Goal: Communication & Community: Answer question/provide support

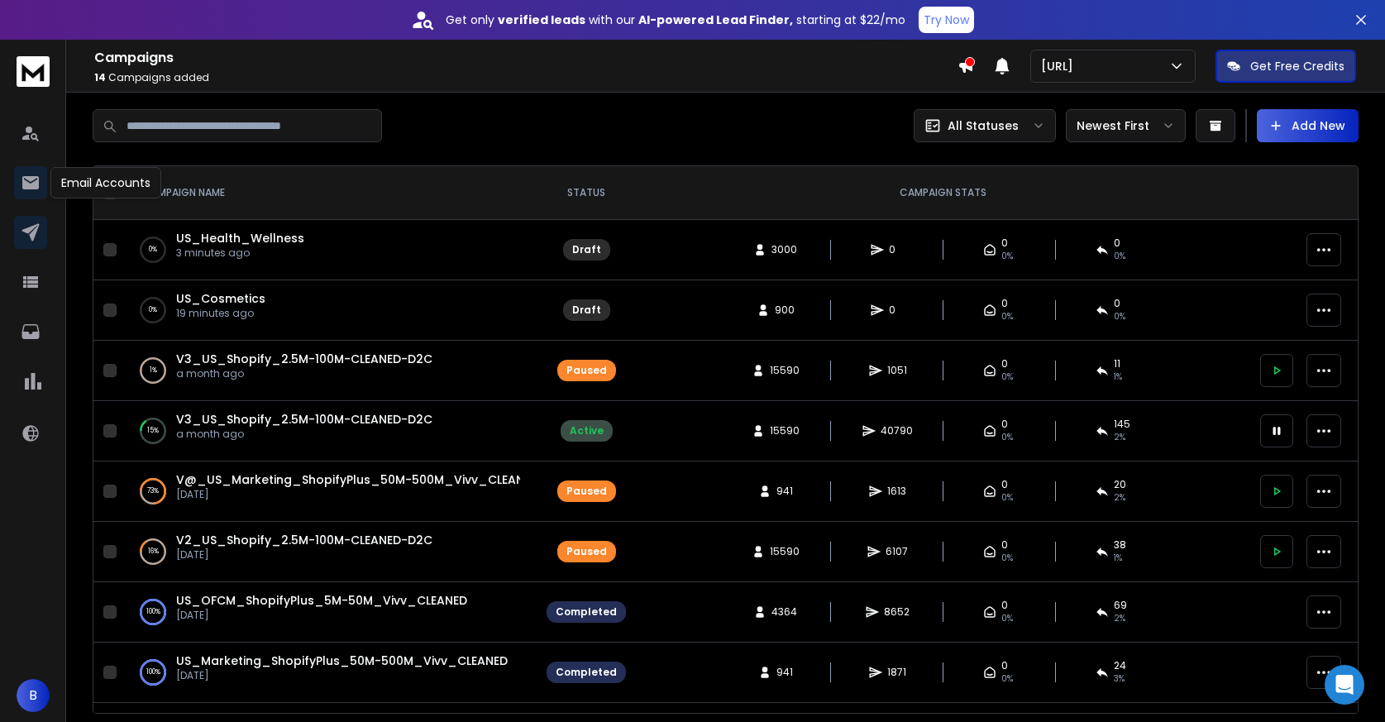
click at [26, 191] on icon at bounding box center [31, 183] width 20 height 20
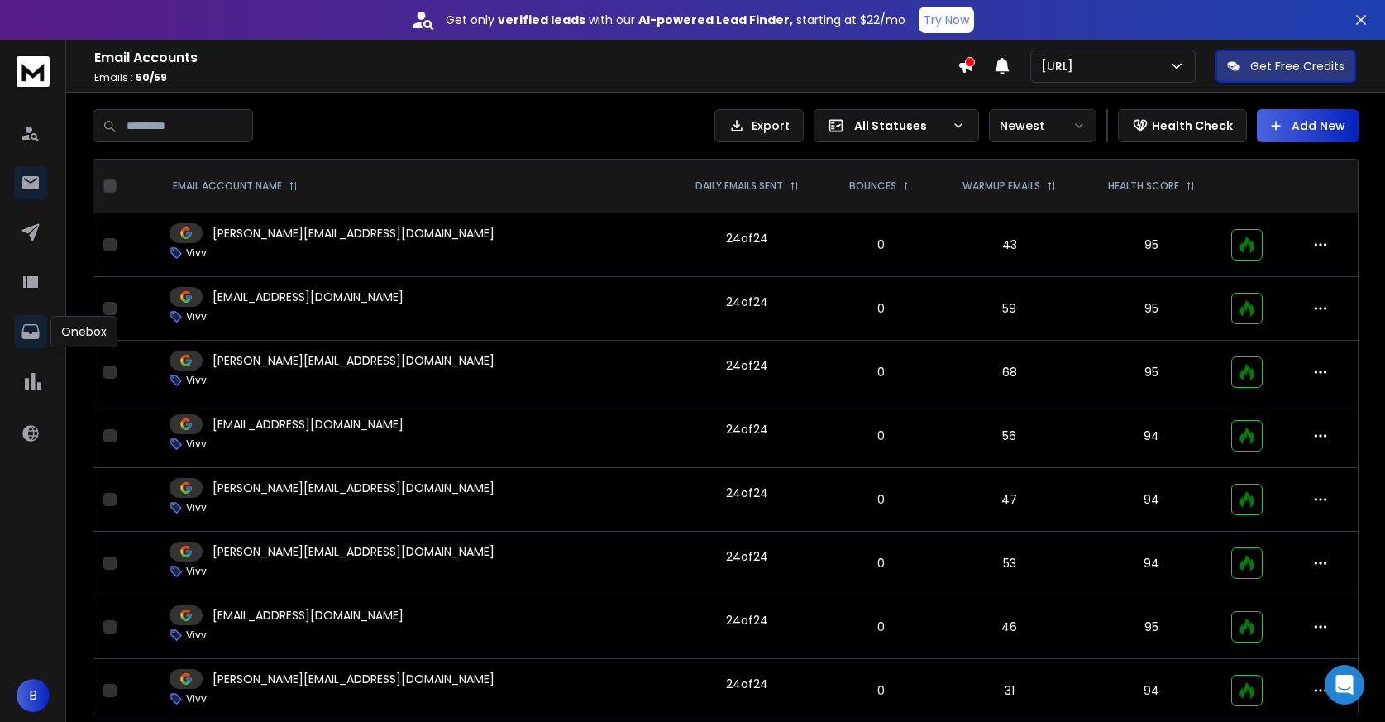
click at [31, 327] on icon at bounding box center [31, 332] width 20 height 20
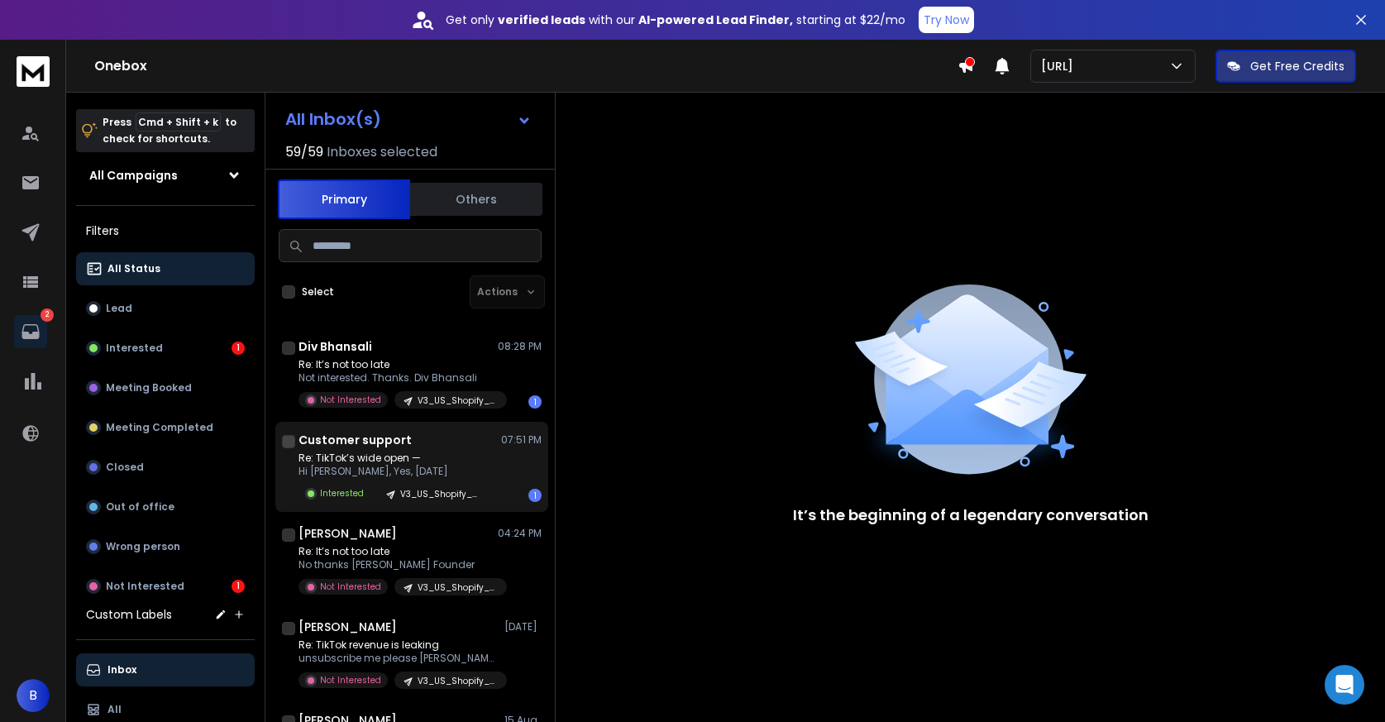
click at [399, 460] on p "Re: TikTok’s wide open —" at bounding box center [393, 457] width 191 height 13
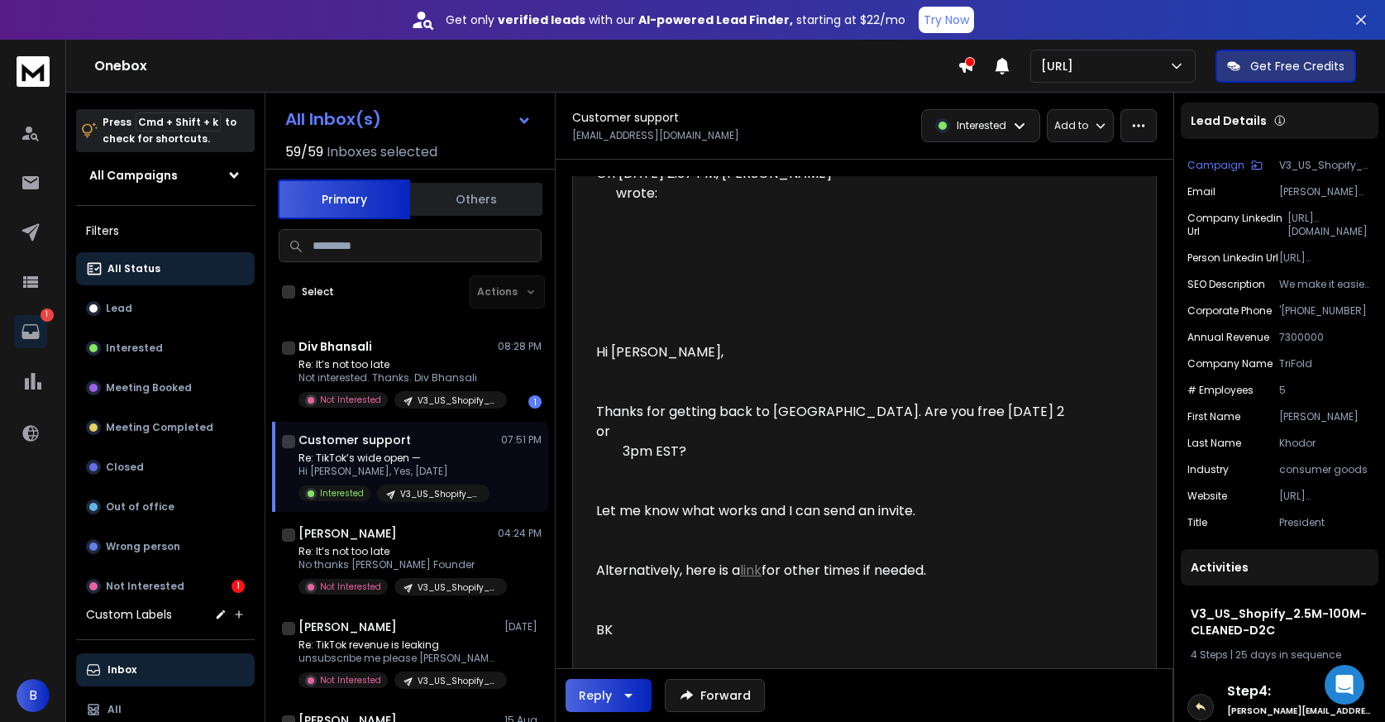
scroll to position [537, 0]
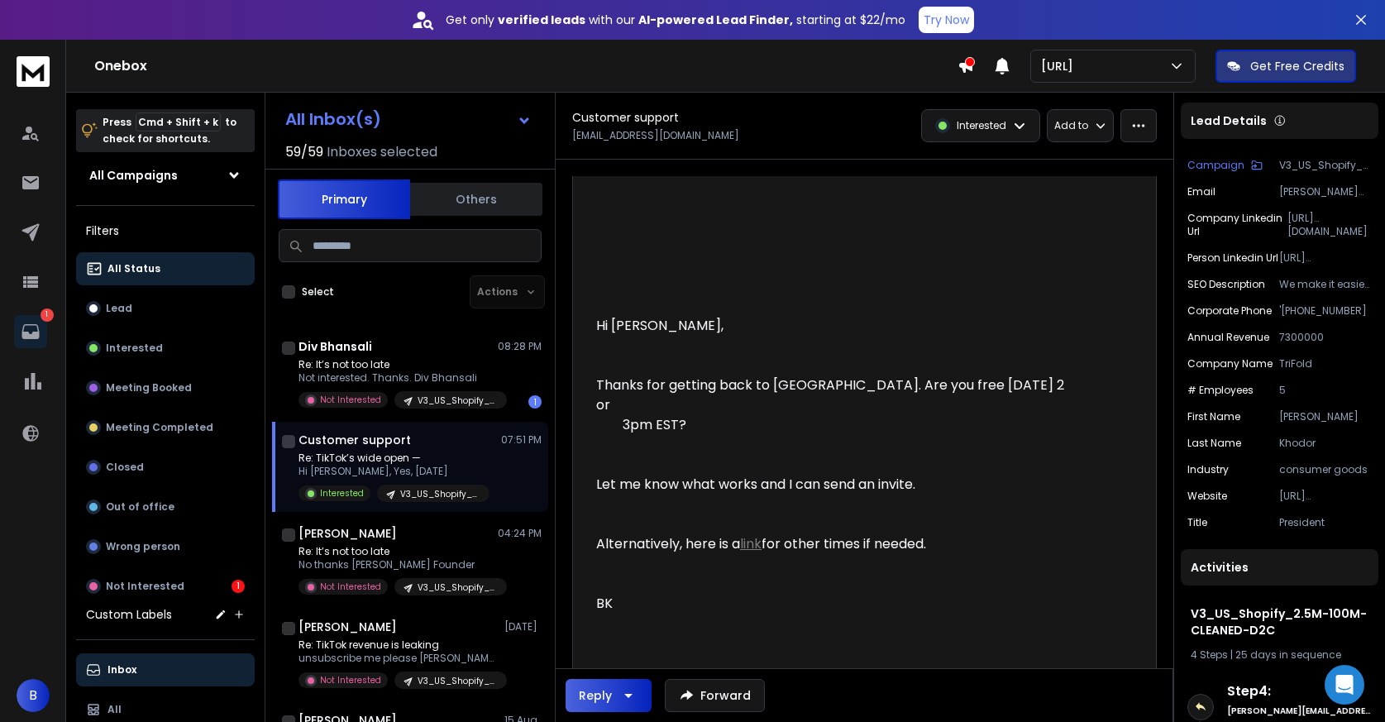
click at [633, 345] on div "Hi Leonid, Thanks for getting back to us. Are you free this Thursday 2 or 3pm E…" at bounding box center [837, 465] width 483 height 298
copy div "Leonid"
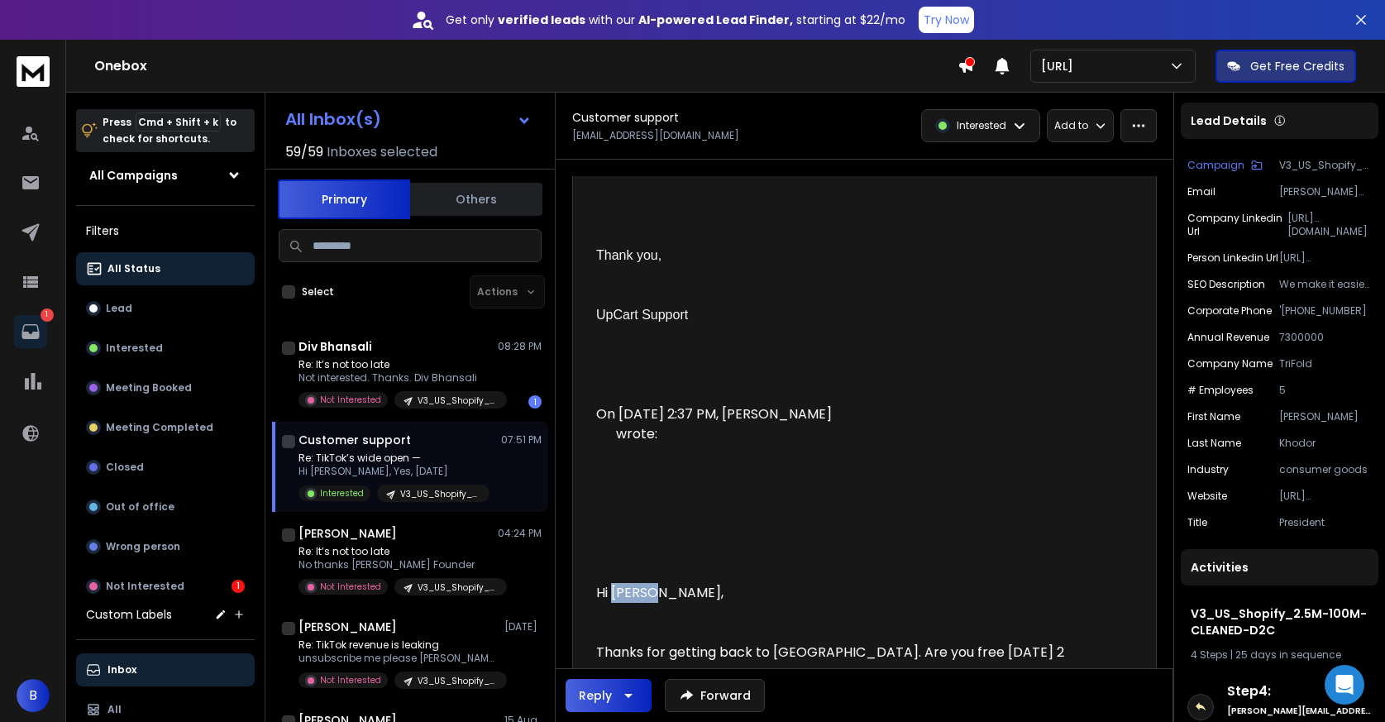
scroll to position [111, 0]
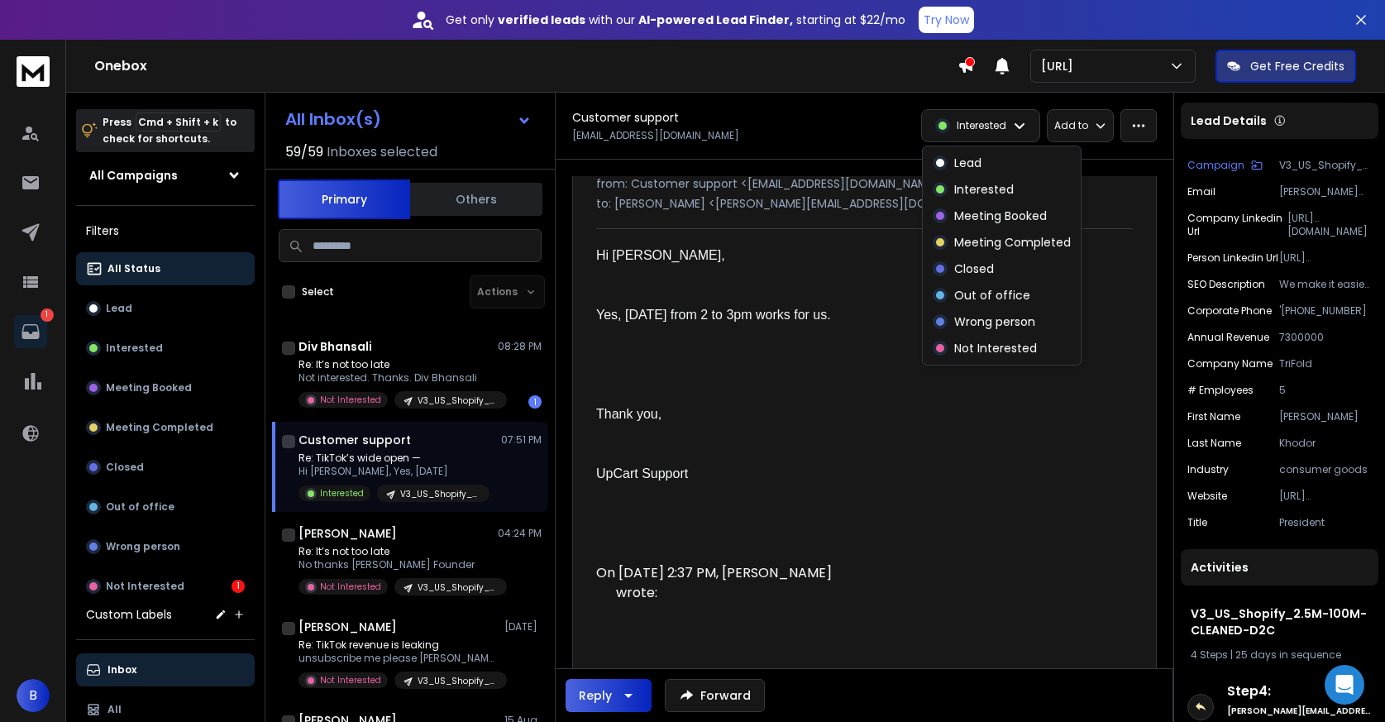
click at [1022, 125] on icon at bounding box center [1020, 126] width 10 height 6
click at [1000, 215] on p "Meeting Booked" at bounding box center [1000, 216] width 93 height 17
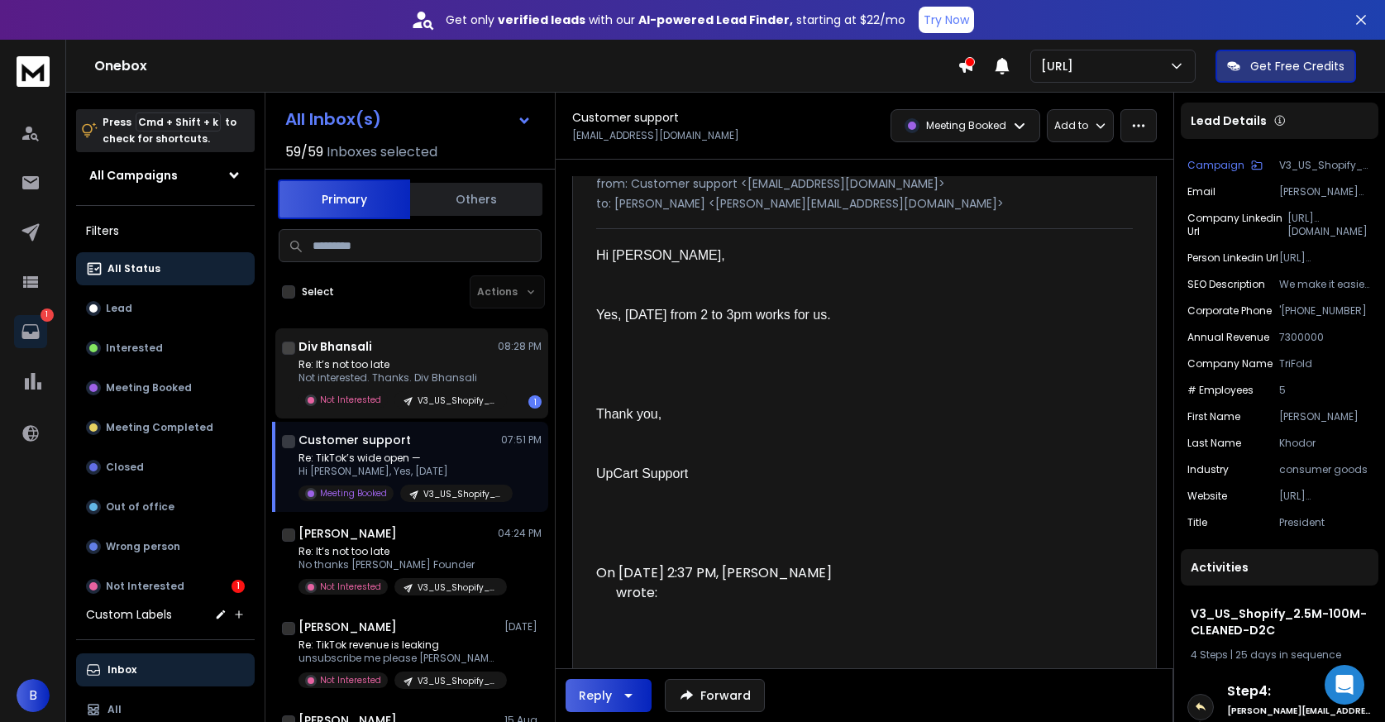
click at [399, 349] on div "Div Bhansali 08:28 PM" at bounding box center [419, 346] width 243 height 17
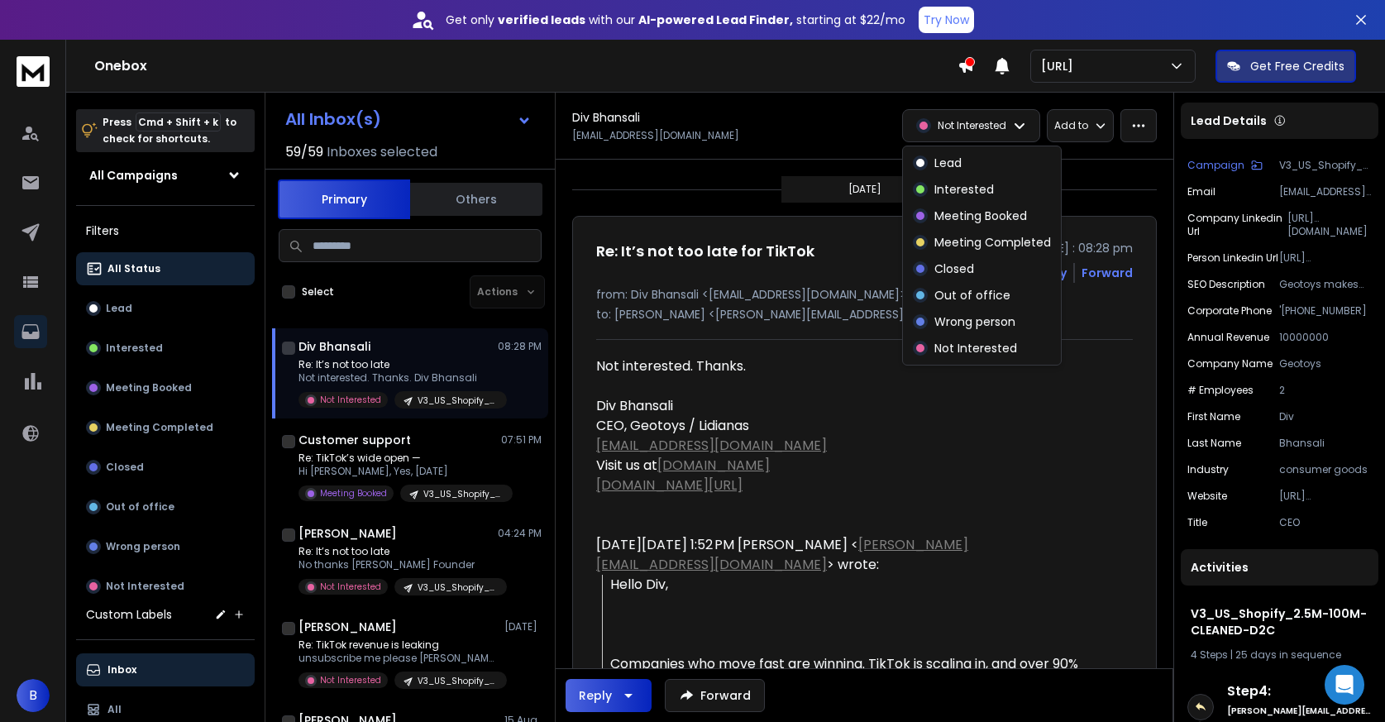
click at [1024, 127] on icon at bounding box center [1019, 125] width 13 height 13
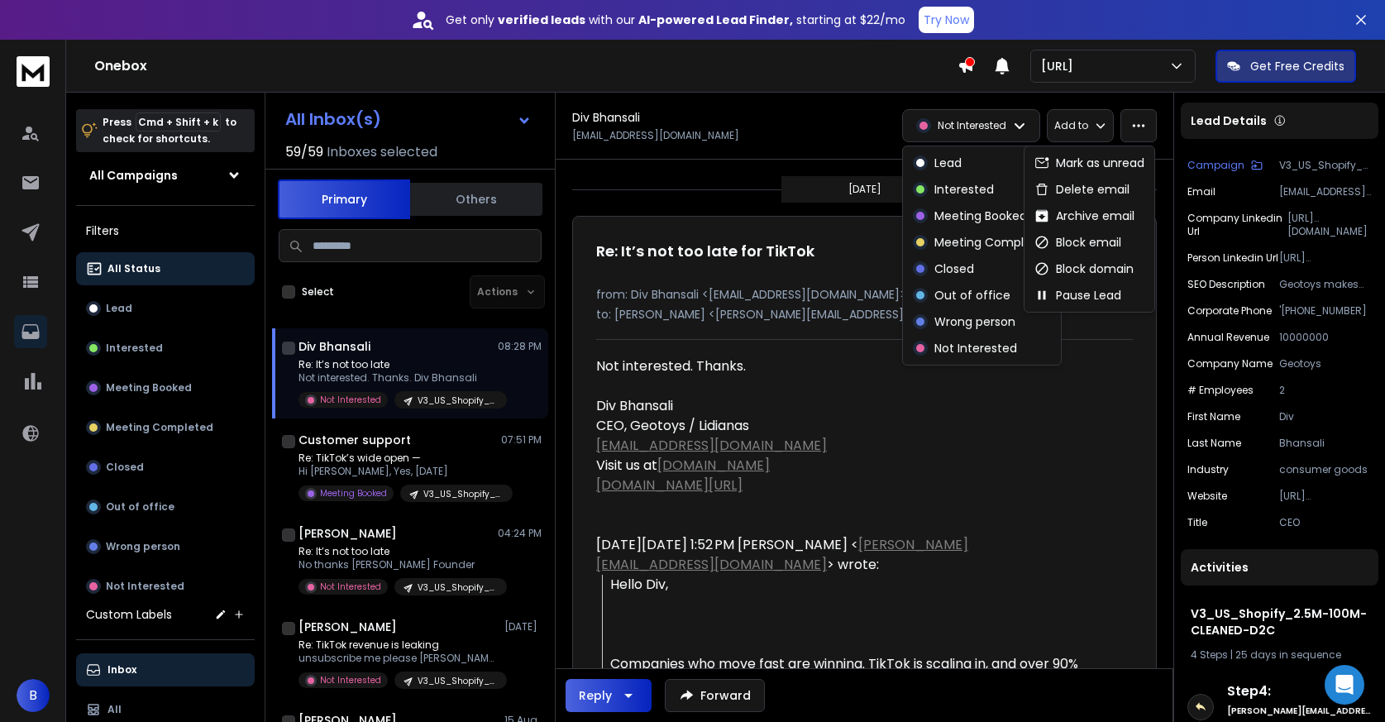
click at [1147, 128] on button "button" at bounding box center [1138, 125] width 36 height 33
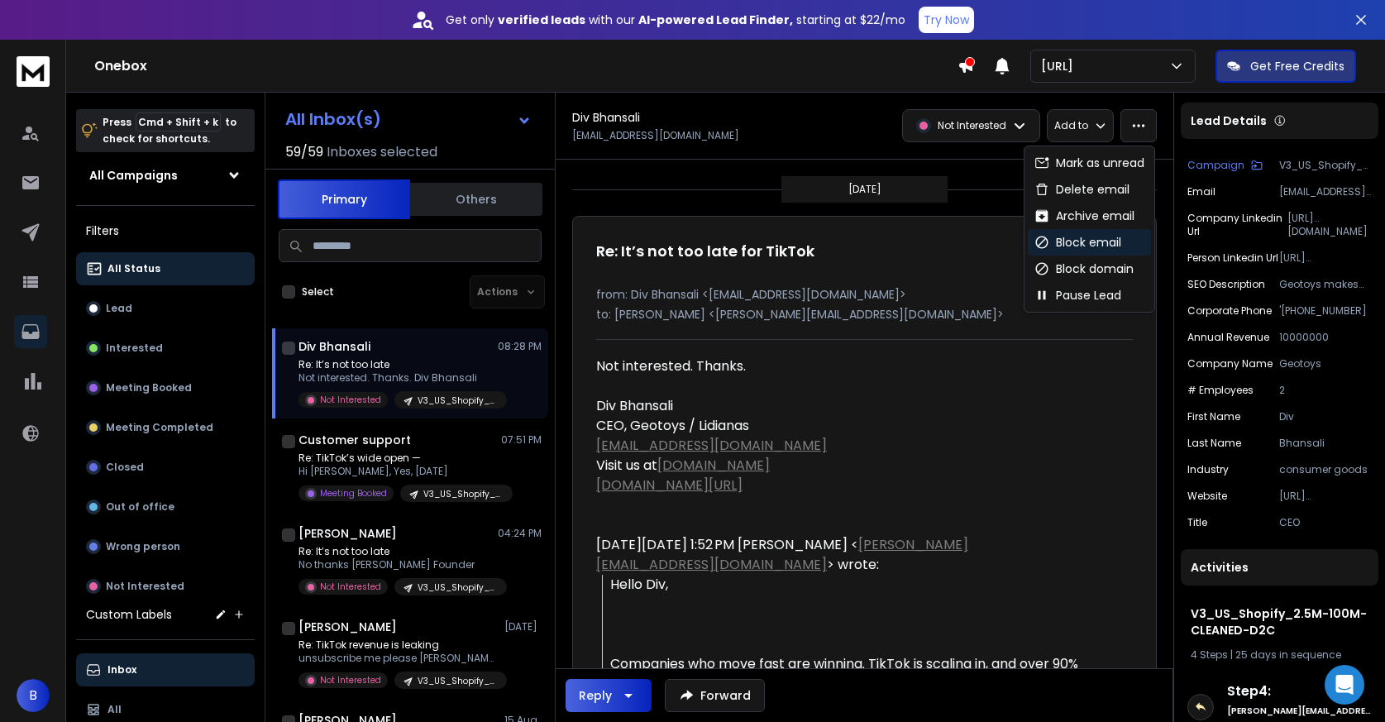
click at [1101, 238] on div "Block email" at bounding box center [1077, 242] width 87 height 17
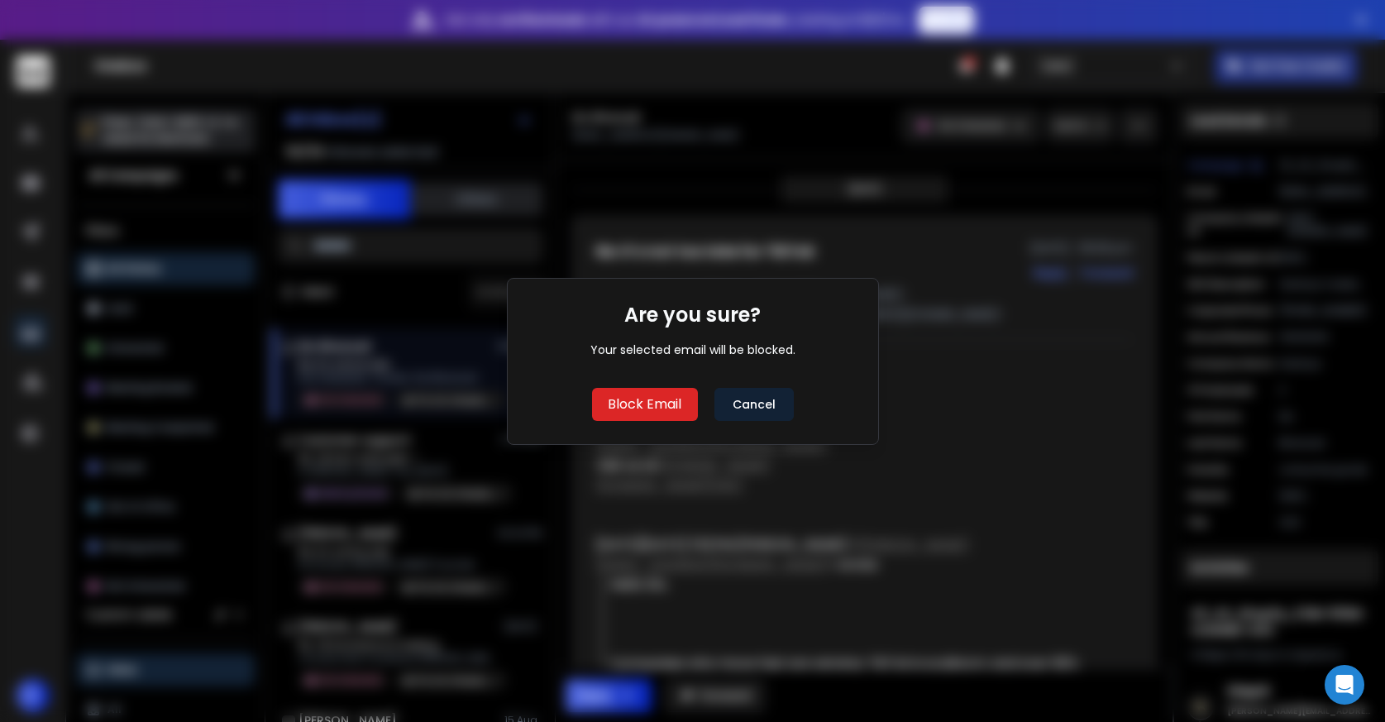
drag, startPoint x: 661, startPoint y: 408, endPoint x: 737, endPoint y: 408, distance: 75.2
click at [737, 408] on div "Block Email Cancel" at bounding box center [693, 404] width 202 height 33
click at [737, 408] on button "Cancel" at bounding box center [753, 404] width 79 height 33
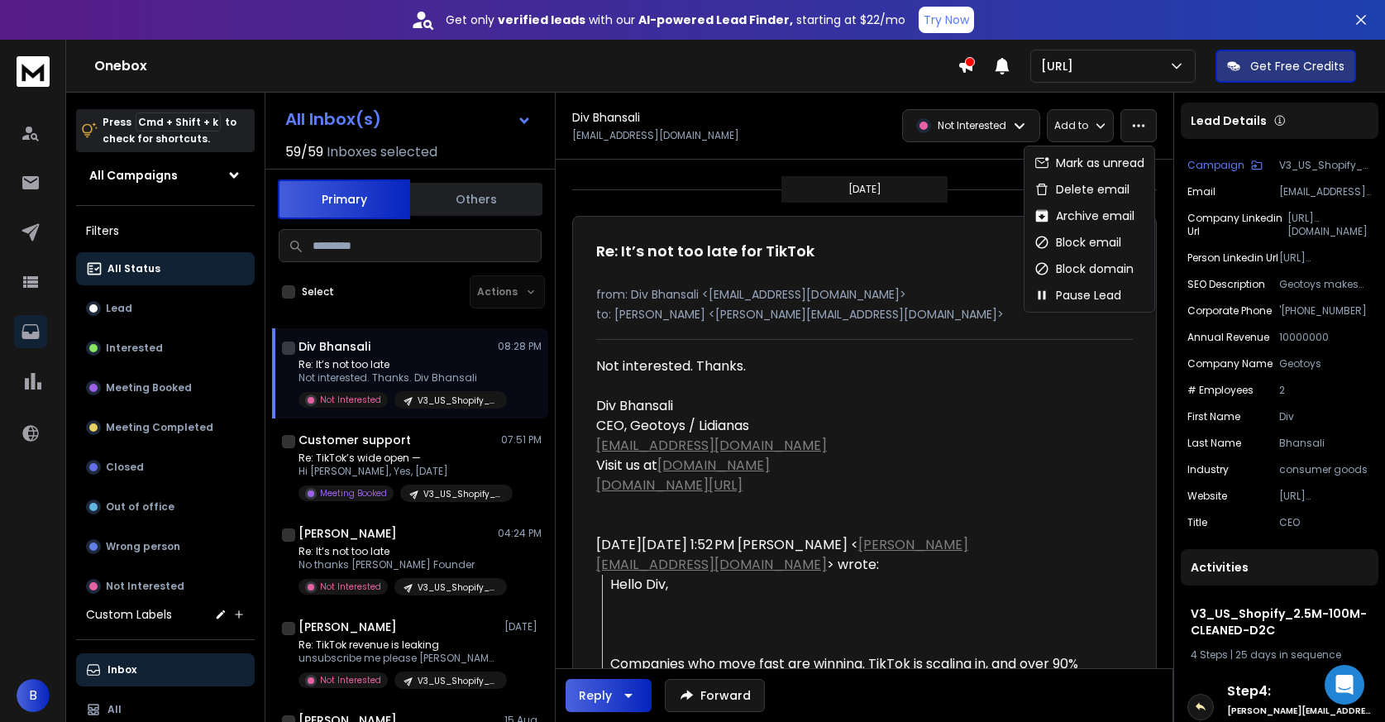
click at [1139, 134] on button "button" at bounding box center [1138, 125] width 36 height 33
click at [1104, 240] on div "Block email" at bounding box center [1077, 242] width 87 height 17
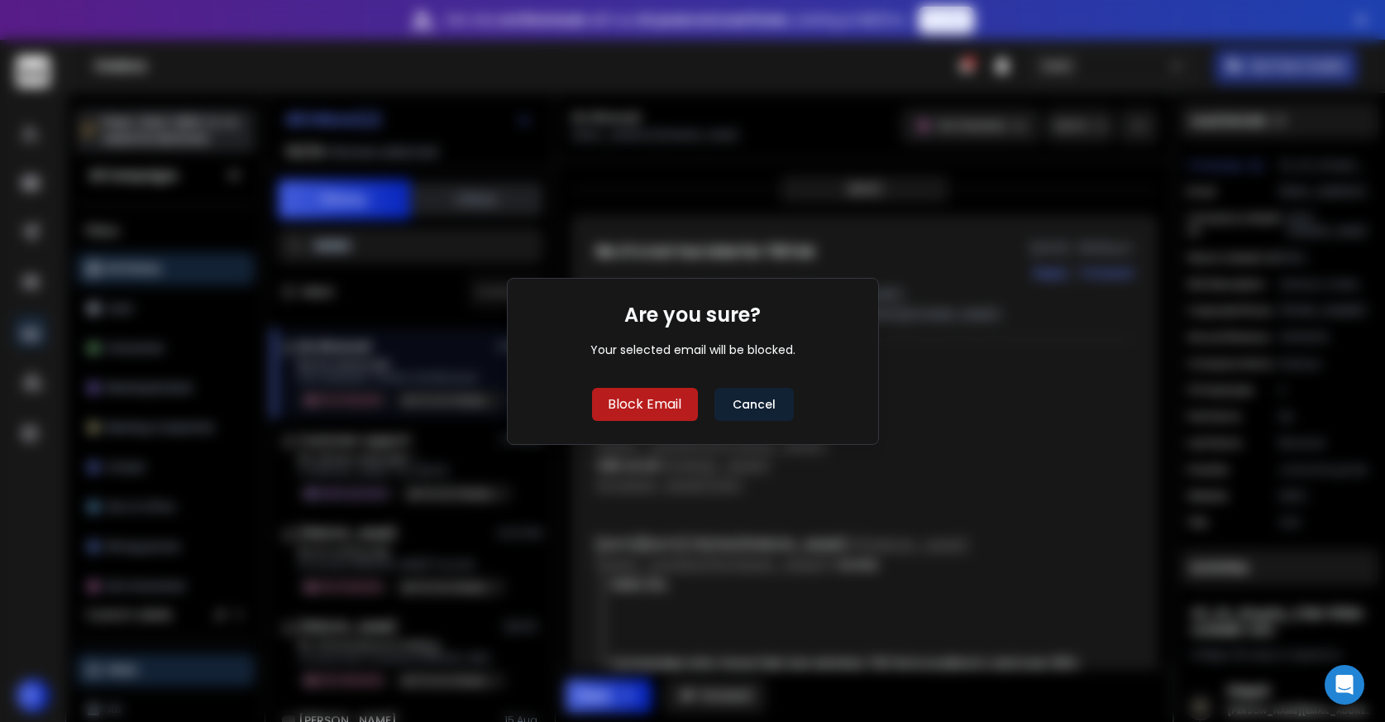
click at [660, 402] on button "Block Email" at bounding box center [645, 404] width 106 height 33
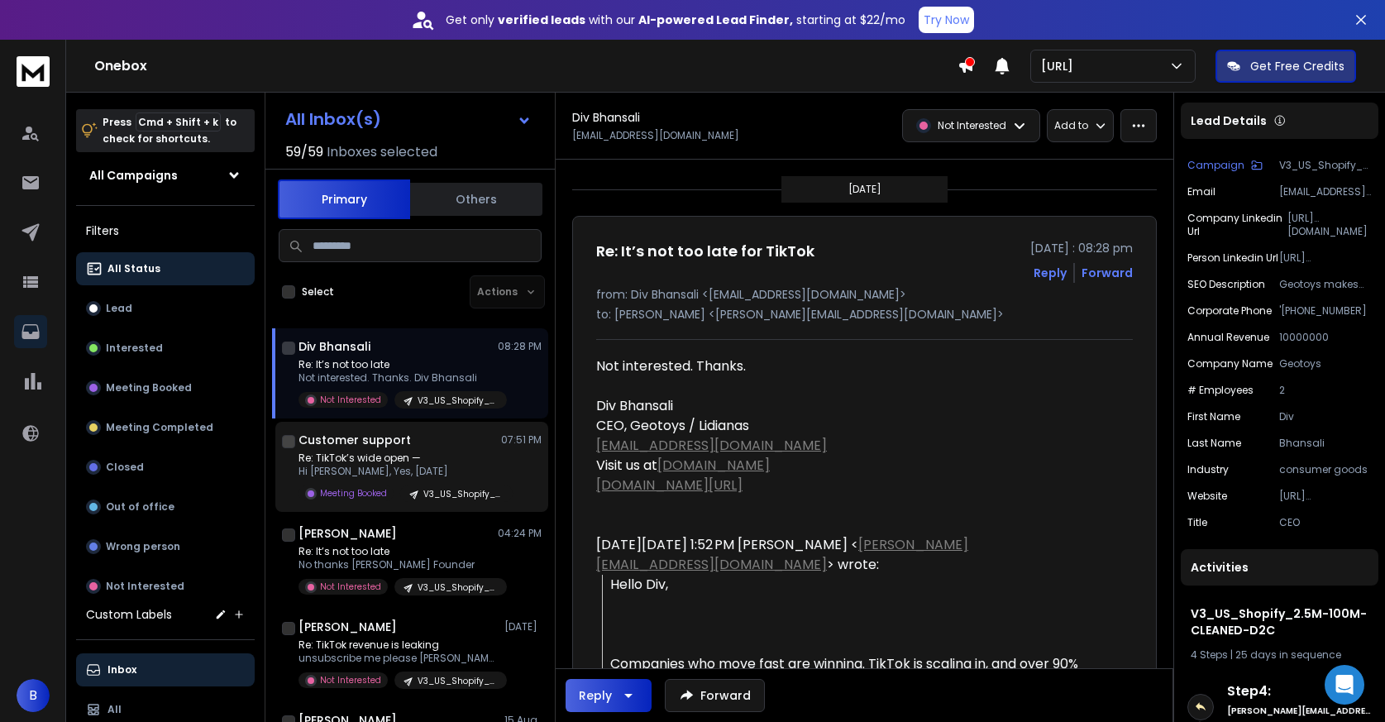
click at [399, 441] on h1 "Customer support" at bounding box center [354, 440] width 112 height 17
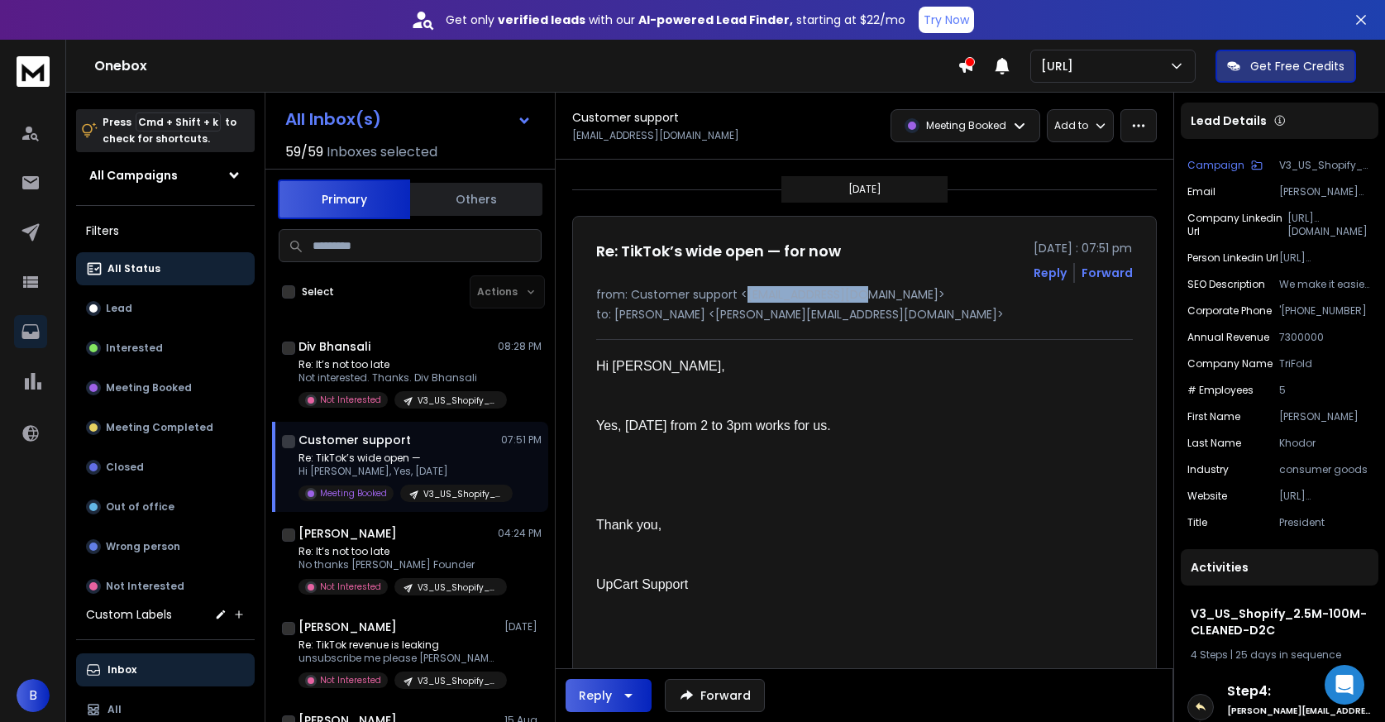
drag, startPoint x: 869, startPoint y: 292, endPoint x: 746, endPoint y: 295, distance: 123.2
click at [746, 295] on p "from: Customer support <support@upcart.com>" at bounding box center [864, 294] width 537 height 17
copy p "[EMAIL_ADDRESS][DOMAIN_NAME]"
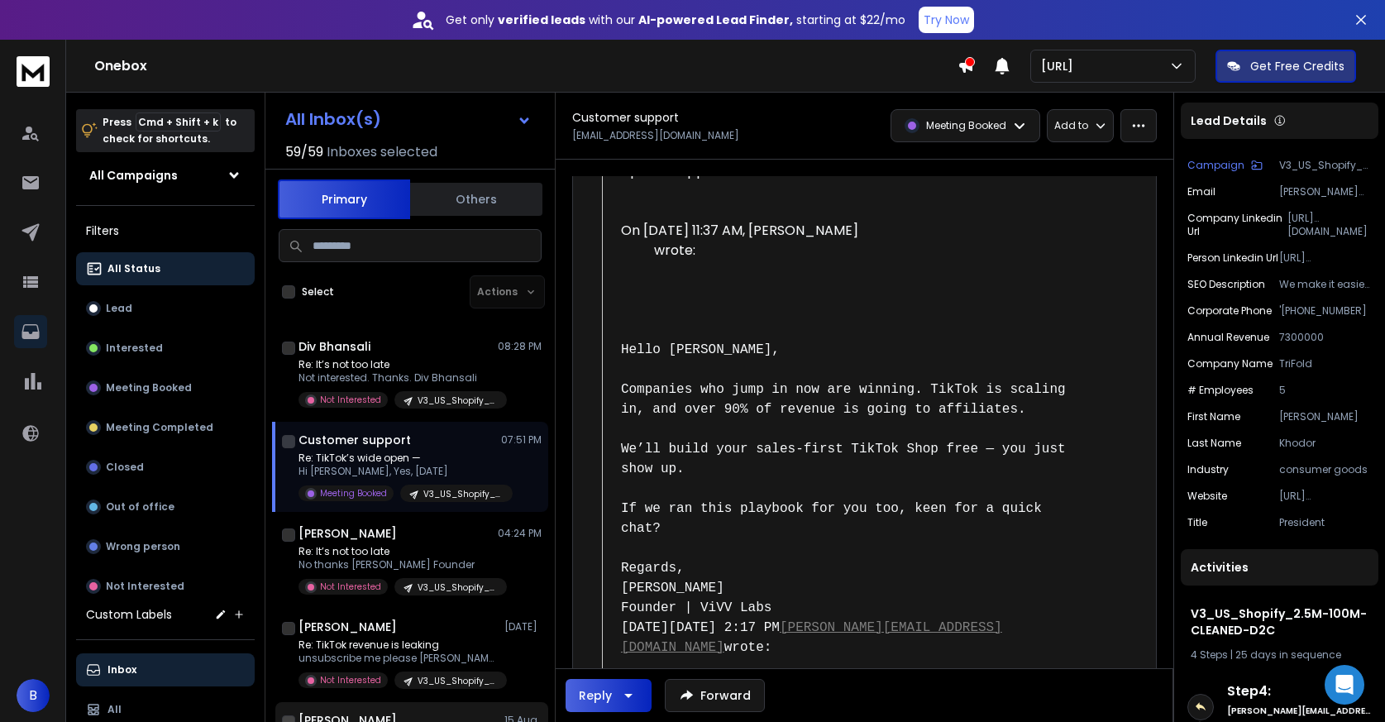
scroll to position [1588, 0]
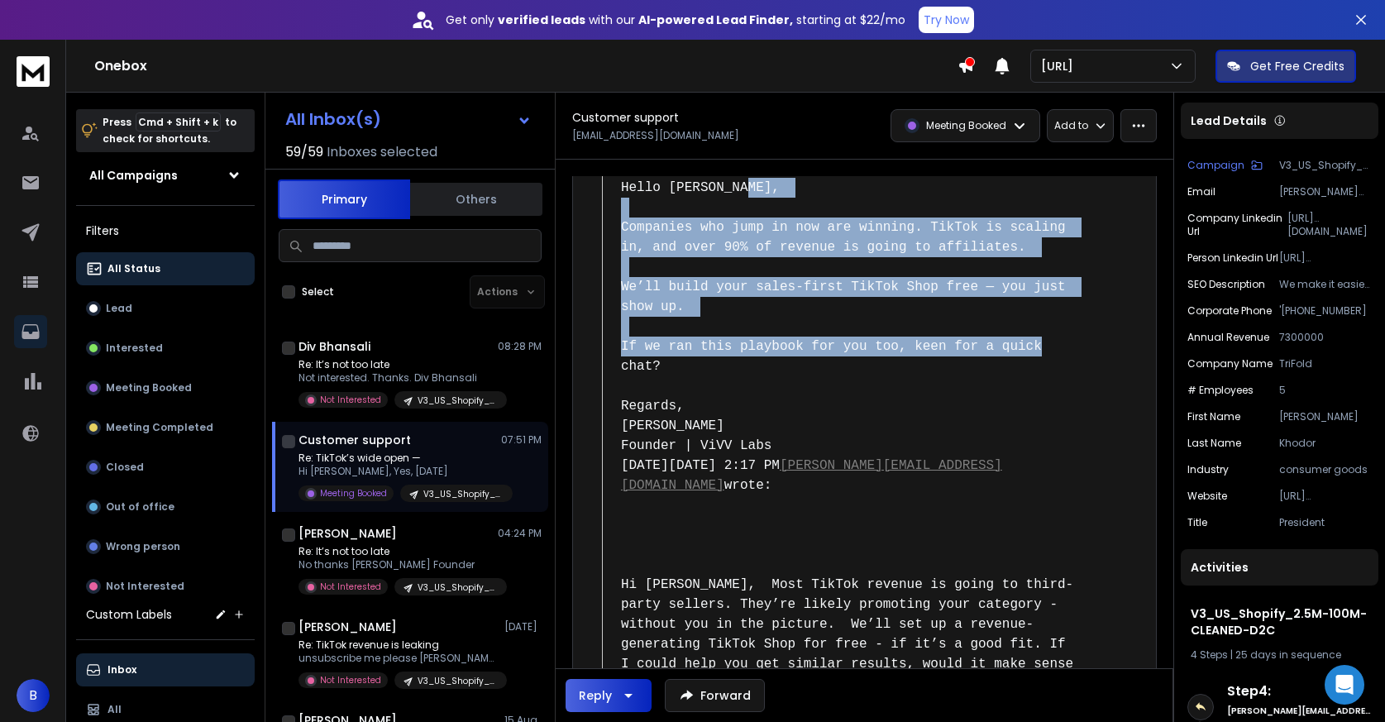
drag, startPoint x: 623, startPoint y: 301, endPoint x: 676, endPoint y: 437, distance: 145.6
click at [676, 437] on pre "Hello Leonid, Companies who jump in now are winning. TikTok is scaling in, and …" at bounding box center [850, 337] width 458 height 318
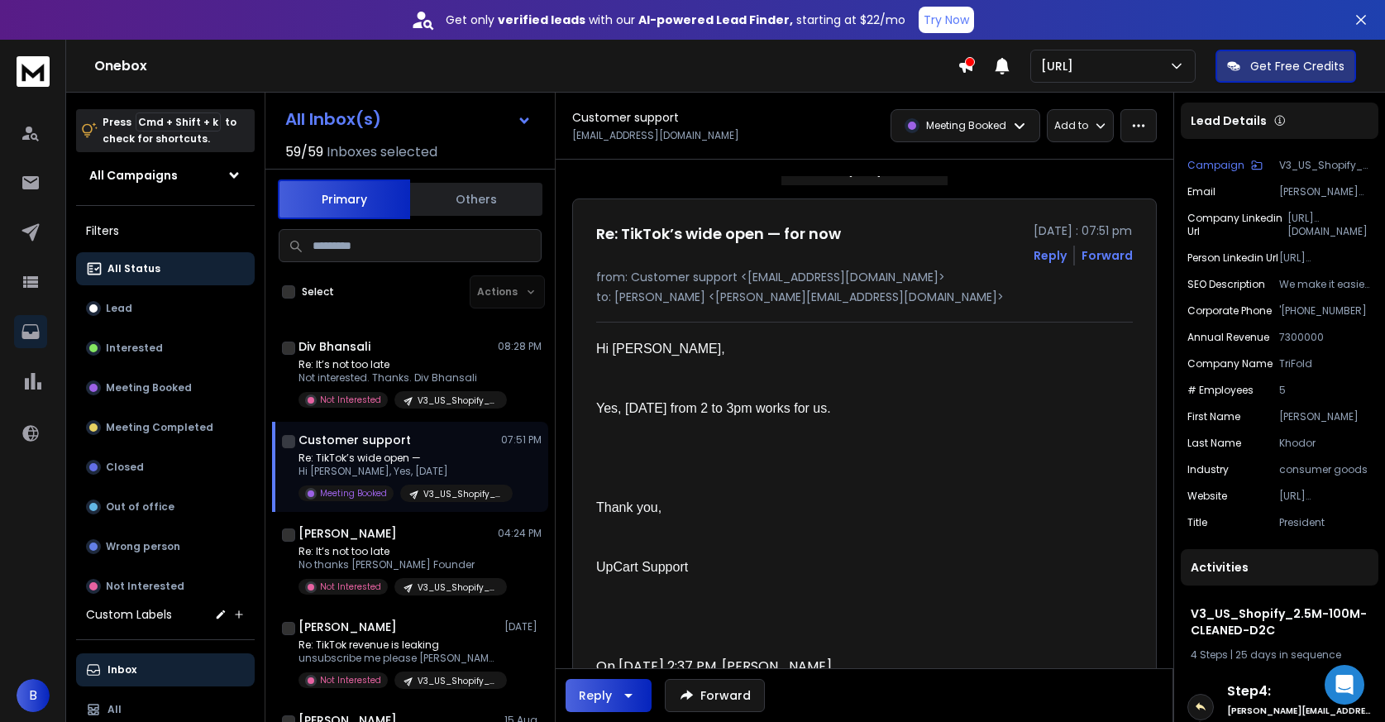
scroll to position [0, 0]
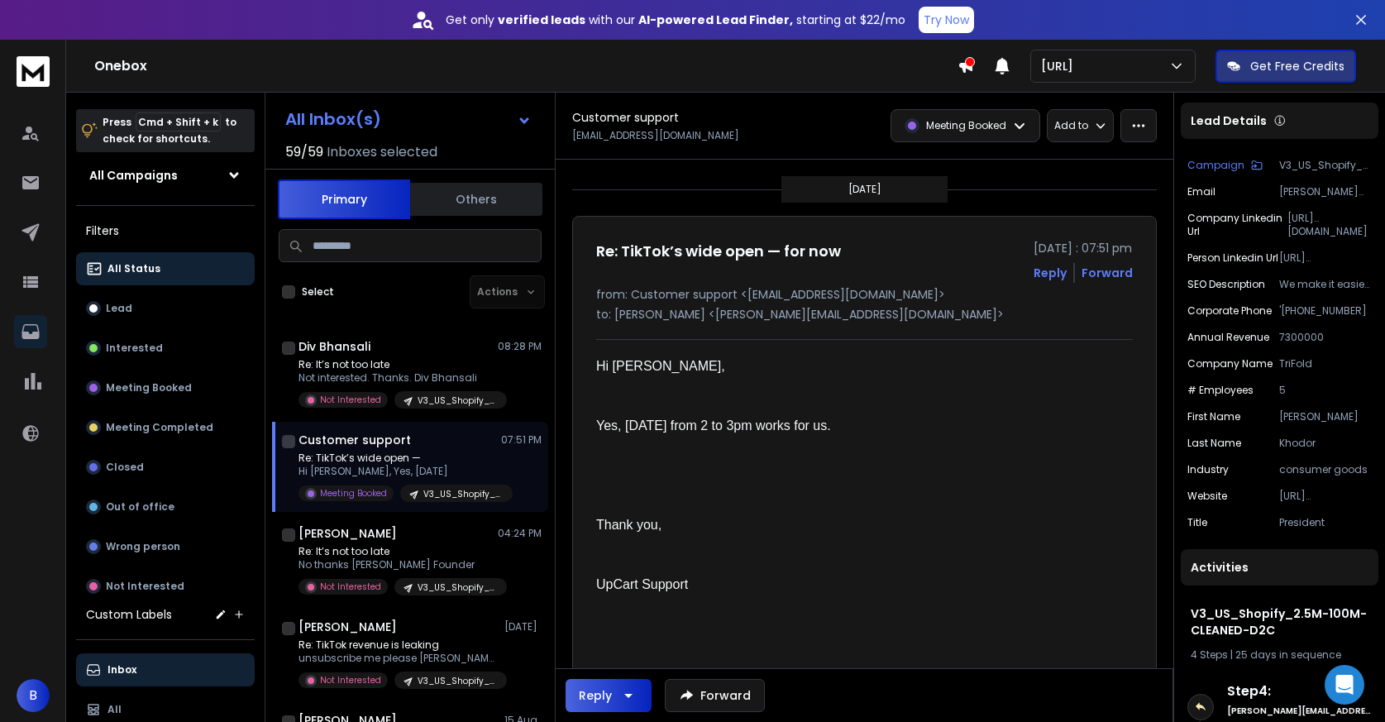
click at [595, 694] on div "Reply" at bounding box center [595, 695] width 33 height 17
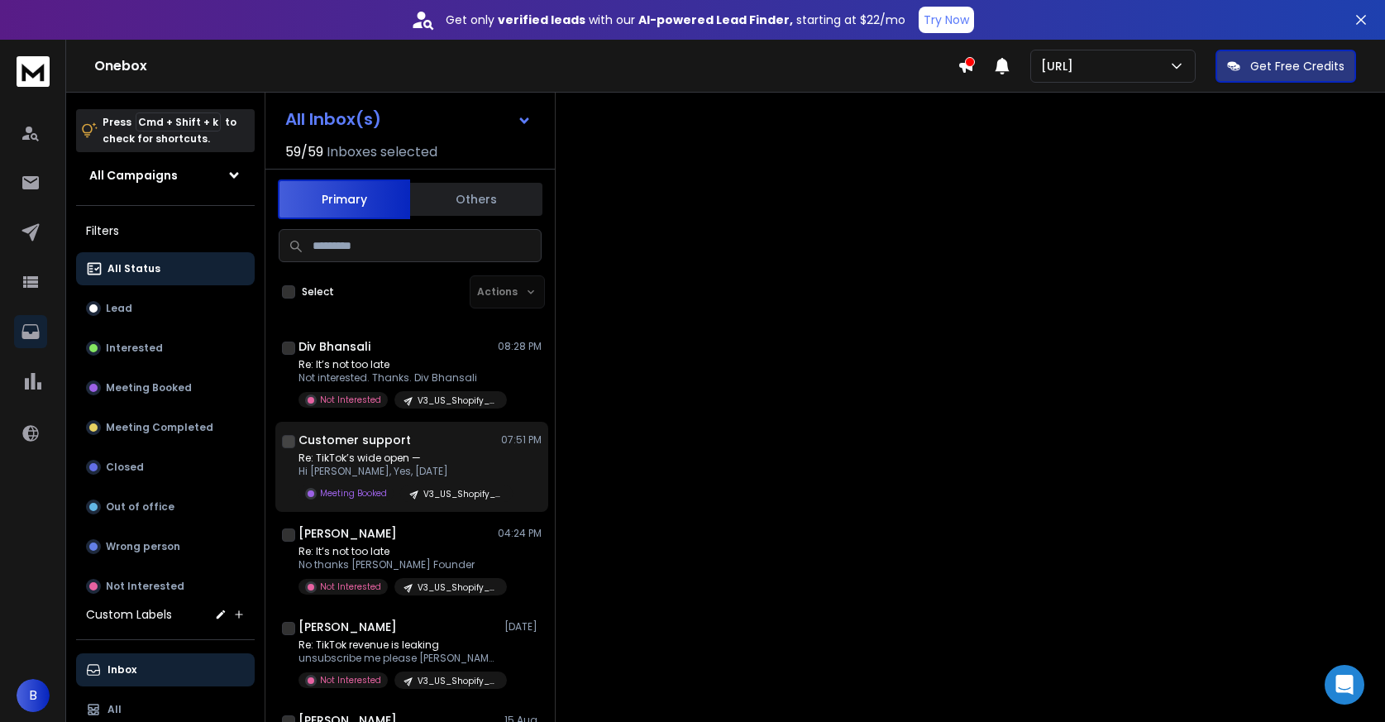
click at [377, 452] on p "Re: TikTok’s wide open —" at bounding box center [397, 457] width 198 height 13
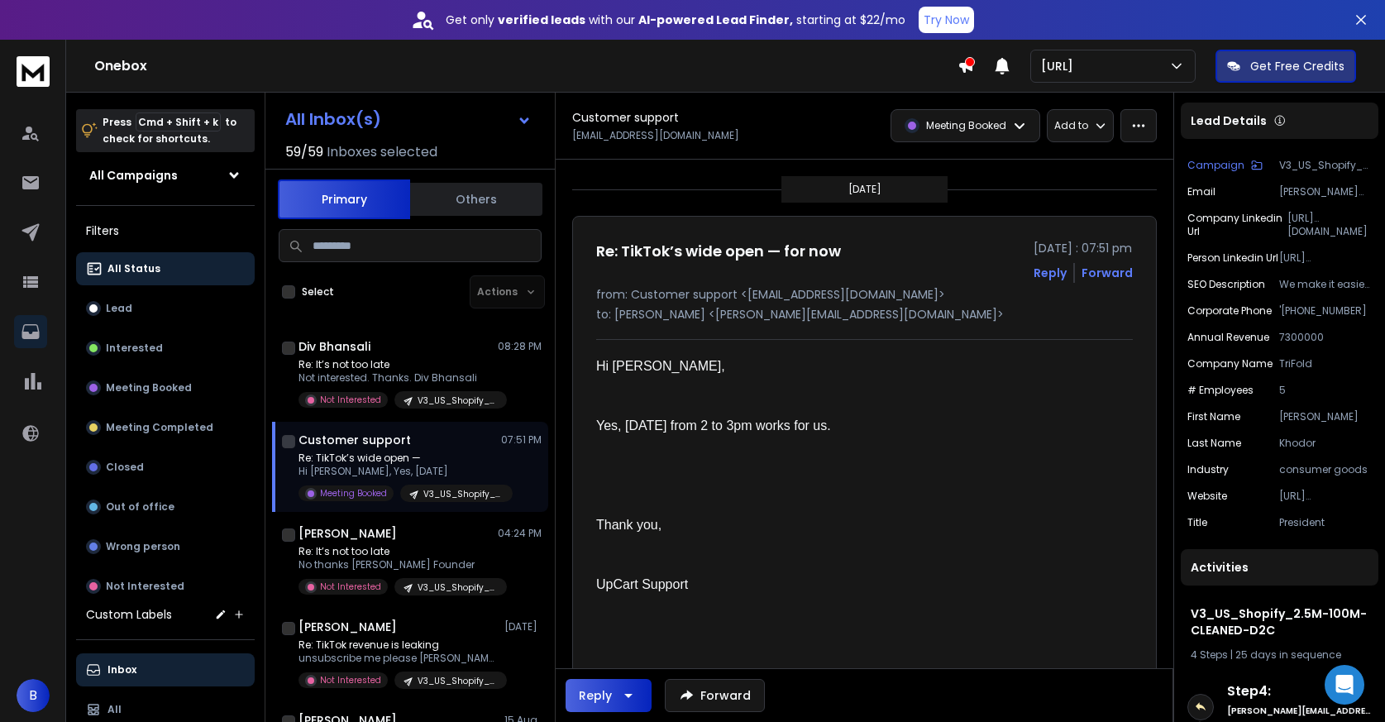
click at [595, 690] on div "Reply" at bounding box center [595, 695] width 33 height 17
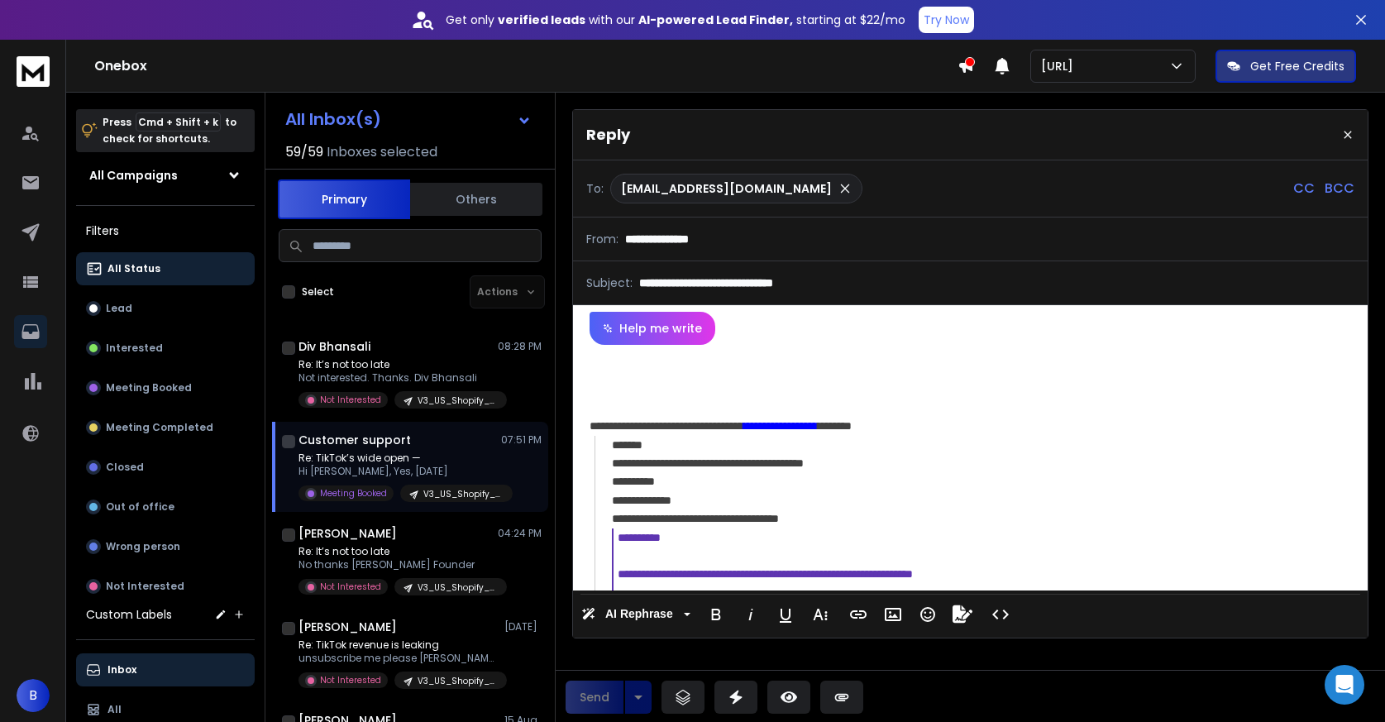
click at [624, 373] on div at bounding box center [968, 370] width 757 height 18
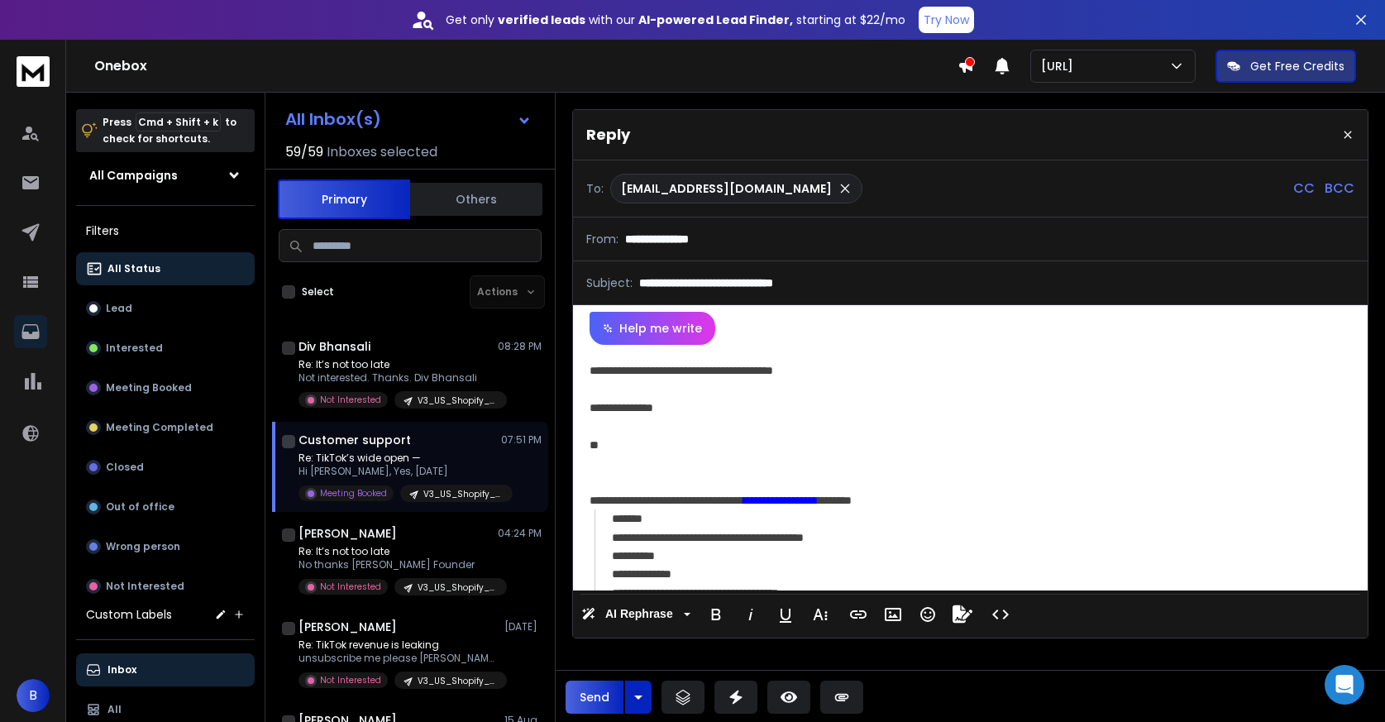
click at [818, 370] on div "**********" at bounding box center [968, 407] width 757 height 93
drag, startPoint x: 589, startPoint y: 702, endPoint x: 769, endPoint y: 456, distance: 304.6
click at [769, 456] on div "**********" at bounding box center [970, 468] width 796 height 719
click at [823, 375] on div "**********" at bounding box center [968, 407] width 757 height 93
drag, startPoint x: 610, startPoint y: 695, endPoint x: 809, endPoint y: 450, distance: 316.3
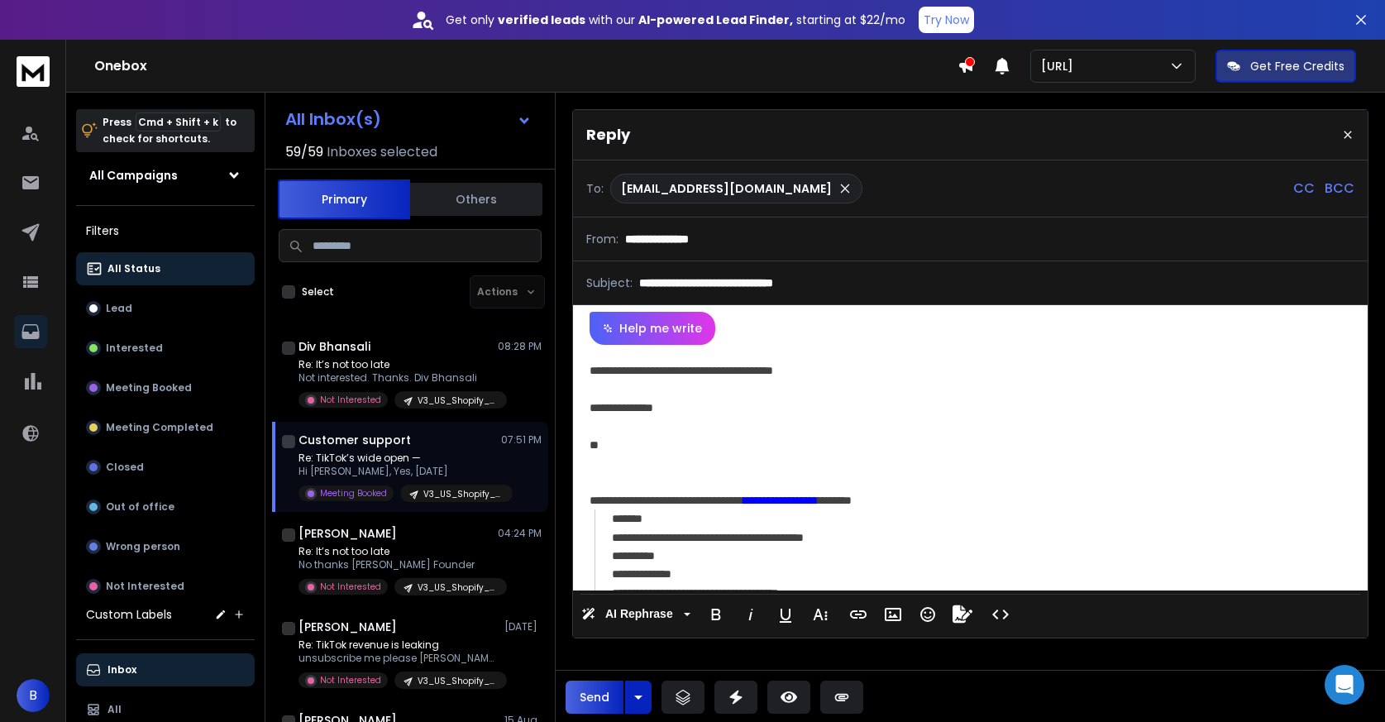
click at [809, 450] on div "**********" at bounding box center [970, 468] width 796 height 719
click at [833, 372] on div "**********" at bounding box center [968, 407] width 757 height 93
click at [599, 700] on button "Send" at bounding box center [595, 696] width 58 height 33
